Goal: Task Accomplishment & Management: Use online tool/utility

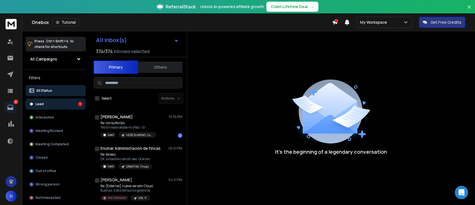
click at [54, 104] on button "Lead 1" at bounding box center [56, 103] width 60 height 11
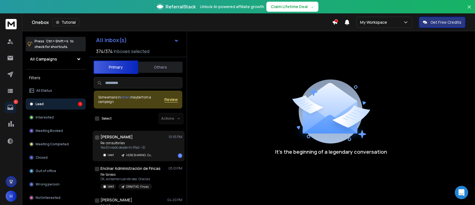
click at [160, 151] on div "Re: consultorías Yes Enviado desde mi iPad > El Lead HERE SHARING. Consultoría 1" at bounding box center [141, 149] width 82 height 17
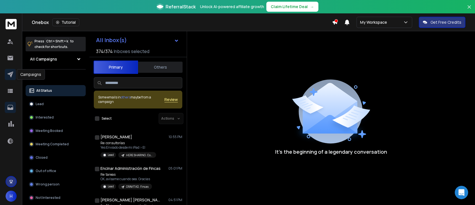
click at [9, 74] on icon at bounding box center [10, 75] width 6 height 6
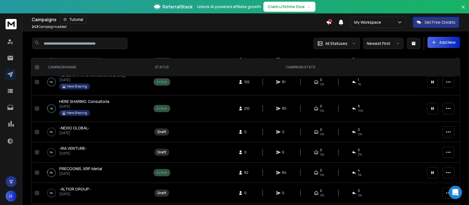
scroll to position [111, 0]
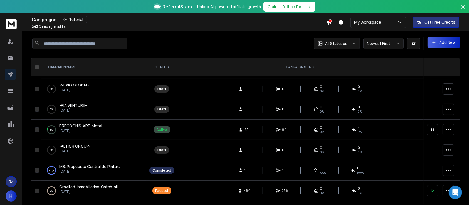
click at [68, 51] on div "Campaigns 243 Campaigns Added All Statuses Newest First Add New CAMPAIGN NAME S…" at bounding box center [245, 139] width 429 height 205
click at [68, 43] on input at bounding box center [79, 43] width 95 height 11
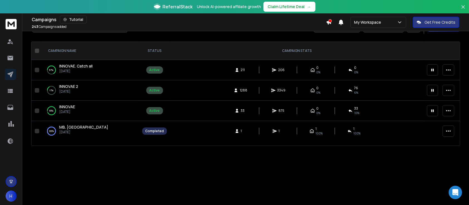
scroll to position [5, 0]
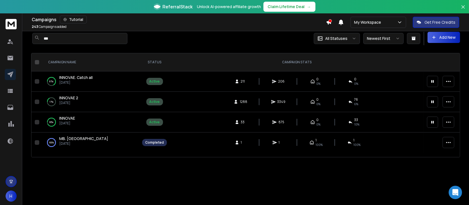
type input "***"
click at [93, 97] on div "17 % INNOVAE 2 3 months ago" at bounding box center [90, 101] width 86 height 13
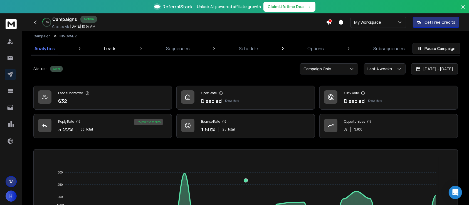
click at [110, 46] on p "Leads" at bounding box center [110, 48] width 13 height 7
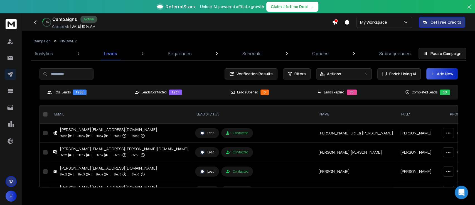
click at [443, 72] on button "Add New" at bounding box center [441, 73] width 31 height 11
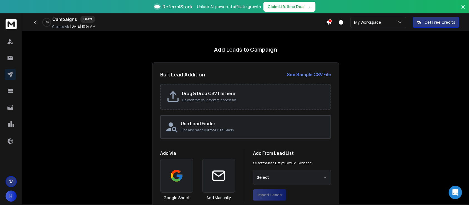
click at [227, 89] on div "Drag & Drop CSV file here Upload from your system, choose file" at bounding box center [245, 97] width 171 height 26
click at [227, 101] on p "Upload from your system, choose file" at bounding box center [253, 100] width 143 height 4
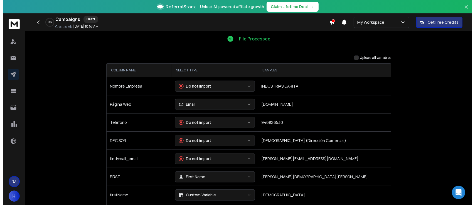
scroll to position [74, 0]
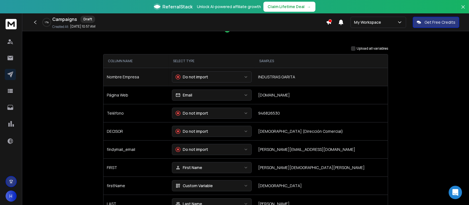
click at [211, 74] on button "Do not import" at bounding box center [212, 76] width 80 height 11
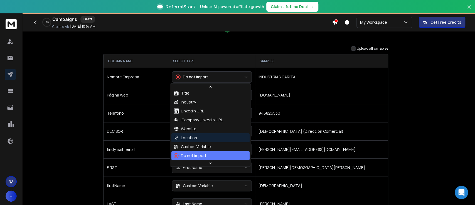
scroll to position [0, 0]
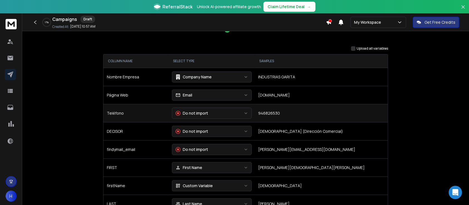
click at [218, 109] on button "Do not import" at bounding box center [212, 112] width 80 height 11
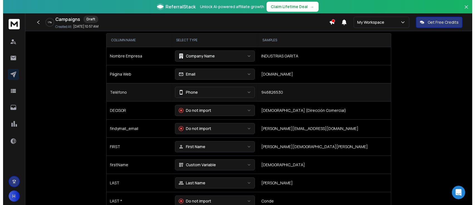
scroll to position [111, 0]
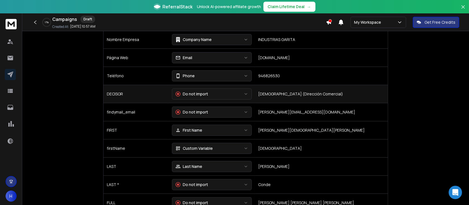
click at [216, 93] on button "Do not import" at bounding box center [212, 93] width 80 height 11
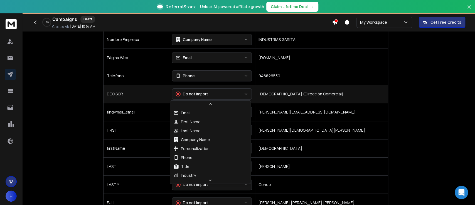
scroll to position [56, 0]
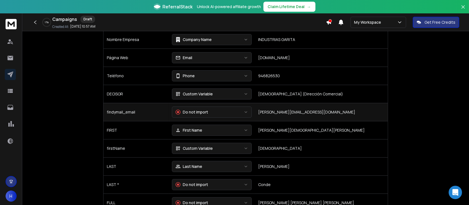
click at [211, 110] on button "Do not import" at bounding box center [212, 111] width 80 height 11
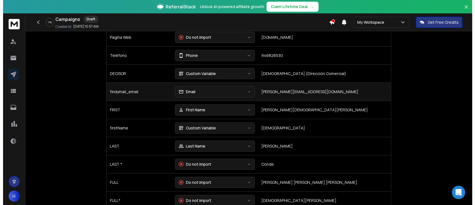
scroll to position [148, 0]
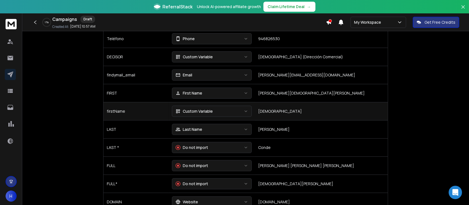
click at [208, 114] on button "Custom Variable" at bounding box center [212, 110] width 80 height 11
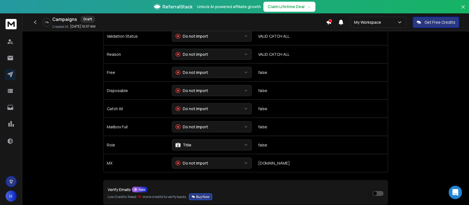
scroll to position [799, 0]
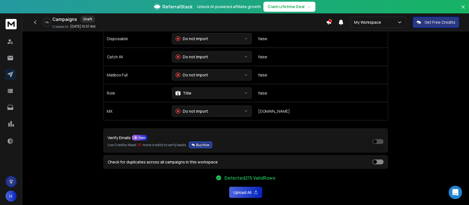
click at [247, 192] on button "Upload All" at bounding box center [245, 191] width 33 height 11
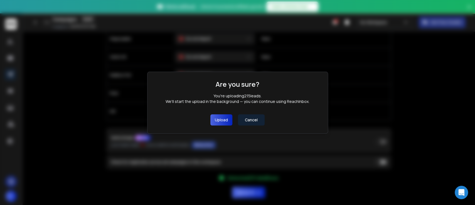
click at [227, 122] on button "Upload" at bounding box center [221, 119] width 22 height 11
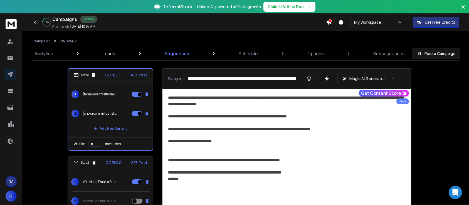
click at [114, 53] on p "Leads" at bounding box center [109, 53] width 13 height 7
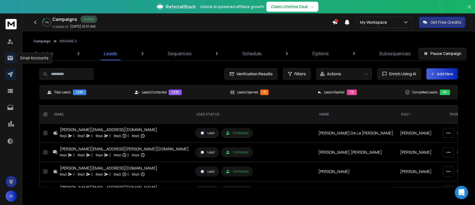
click at [8, 60] on icon at bounding box center [10, 58] width 7 height 7
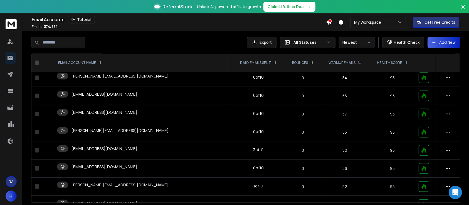
scroll to position [4791, 0]
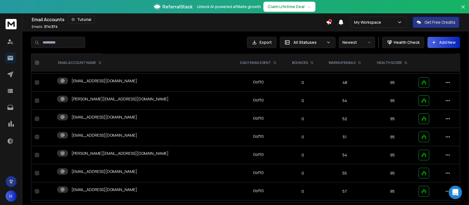
click at [69, 42] on input at bounding box center [58, 42] width 54 height 11
type input "*********"
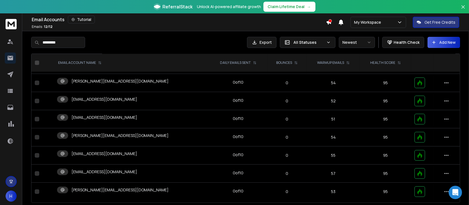
scroll to position [90, 0]
